Goal: Check status

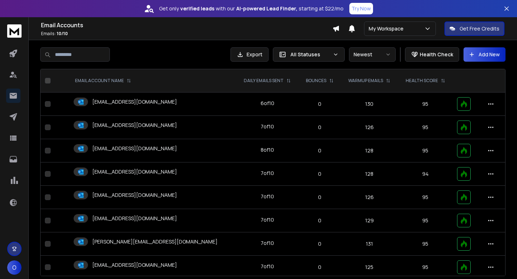
scroll to position [55, 0]
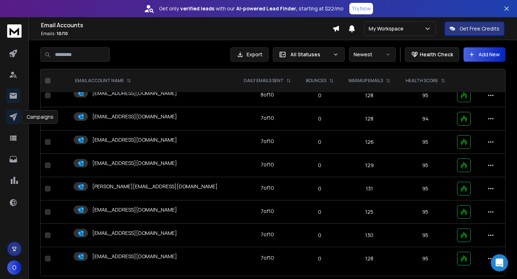
click at [10, 118] on icon at bounding box center [13, 117] width 9 height 9
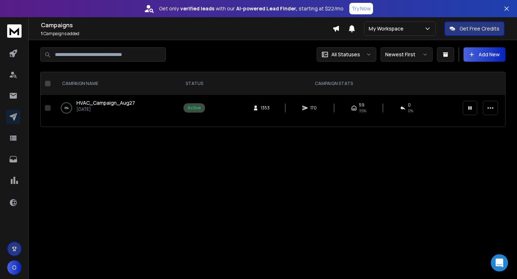
click at [113, 104] on span "HVAC_Campaign_Aug27" at bounding box center [105, 102] width 59 height 7
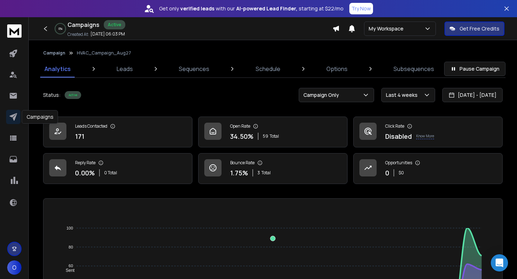
click at [13, 118] on icon at bounding box center [13, 117] width 8 height 8
